Goal: Information Seeking & Learning: Learn about a topic

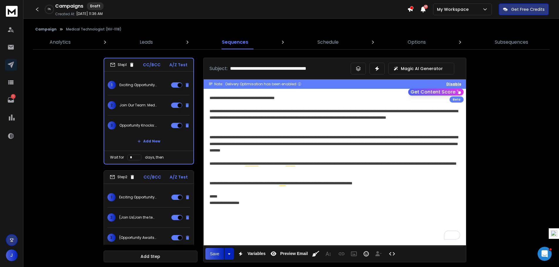
click at [133, 103] on p "Join Our Team: Medical Technologist Position" at bounding box center [138, 105] width 38 height 5
click at [128, 86] on p "Exciting Opportunity: Medical Technologist" at bounding box center [138, 85] width 38 height 5
type input "**********"
click at [36, 31] on button "Campaign" at bounding box center [45, 29] width 21 height 5
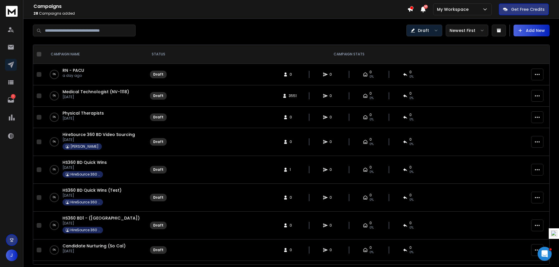
click at [436, 31] on icon "button" at bounding box center [436, 30] width 5 height 5
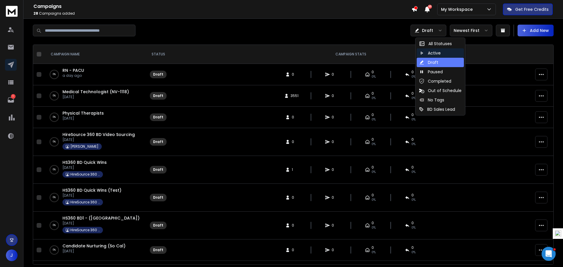
click at [434, 53] on div "Active" at bounding box center [430, 53] width 22 height 6
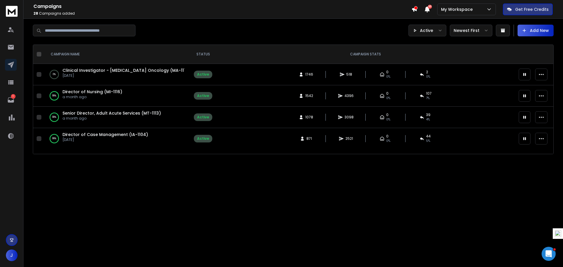
click at [101, 69] on span "Clinical Investigator - [MEDICAL_DATA] Oncology (MA-1117)" at bounding box center [126, 70] width 128 height 6
